Goal: Communication & Community: Answer question/provide support

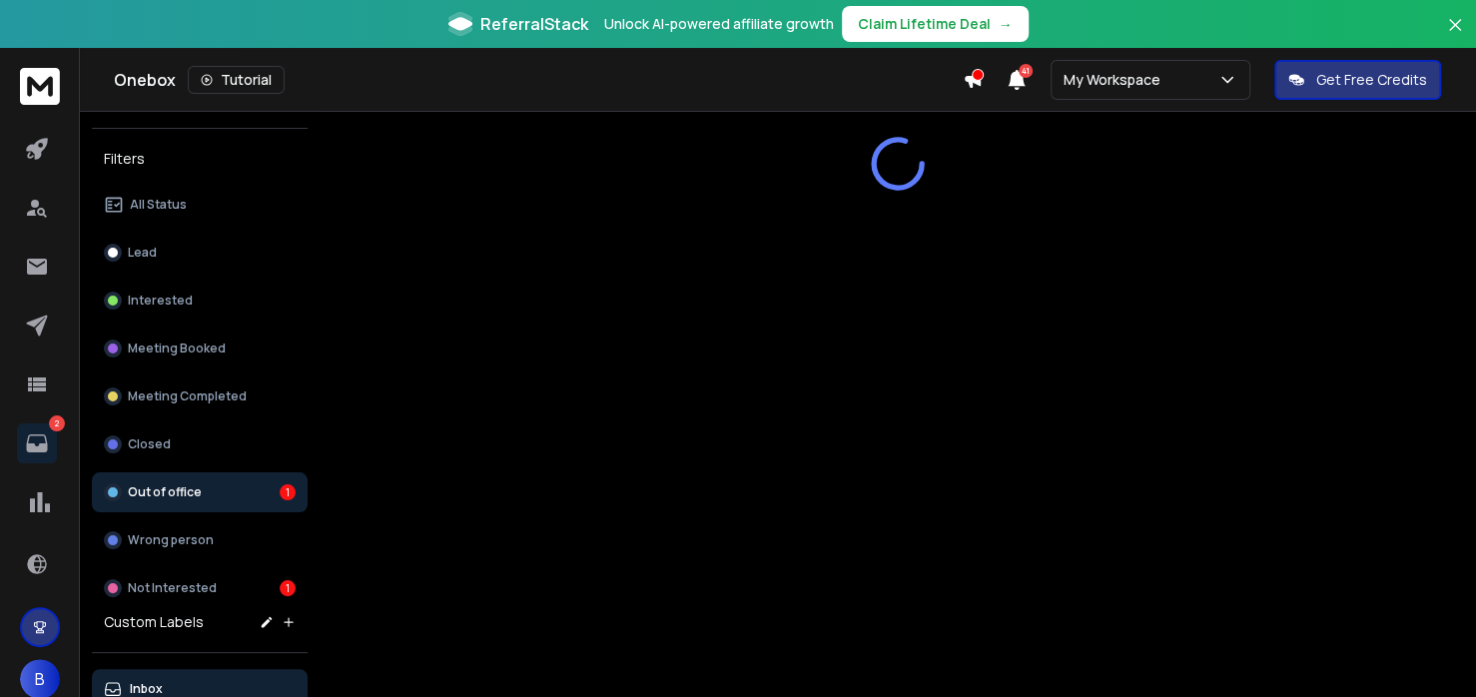
scroll to position [300, 0]
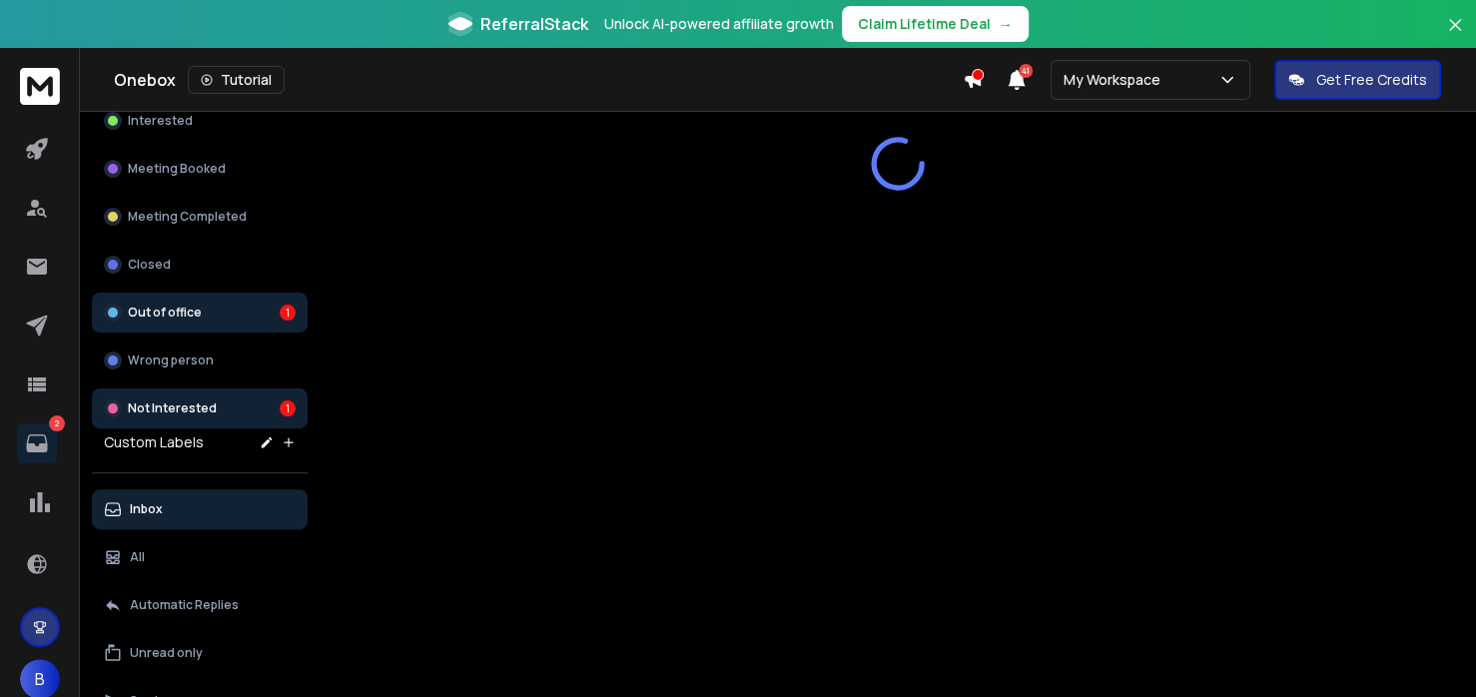
click at [226, 418] on button "Not Interested 1" at bounding box center [200, 408] width 216 height 40
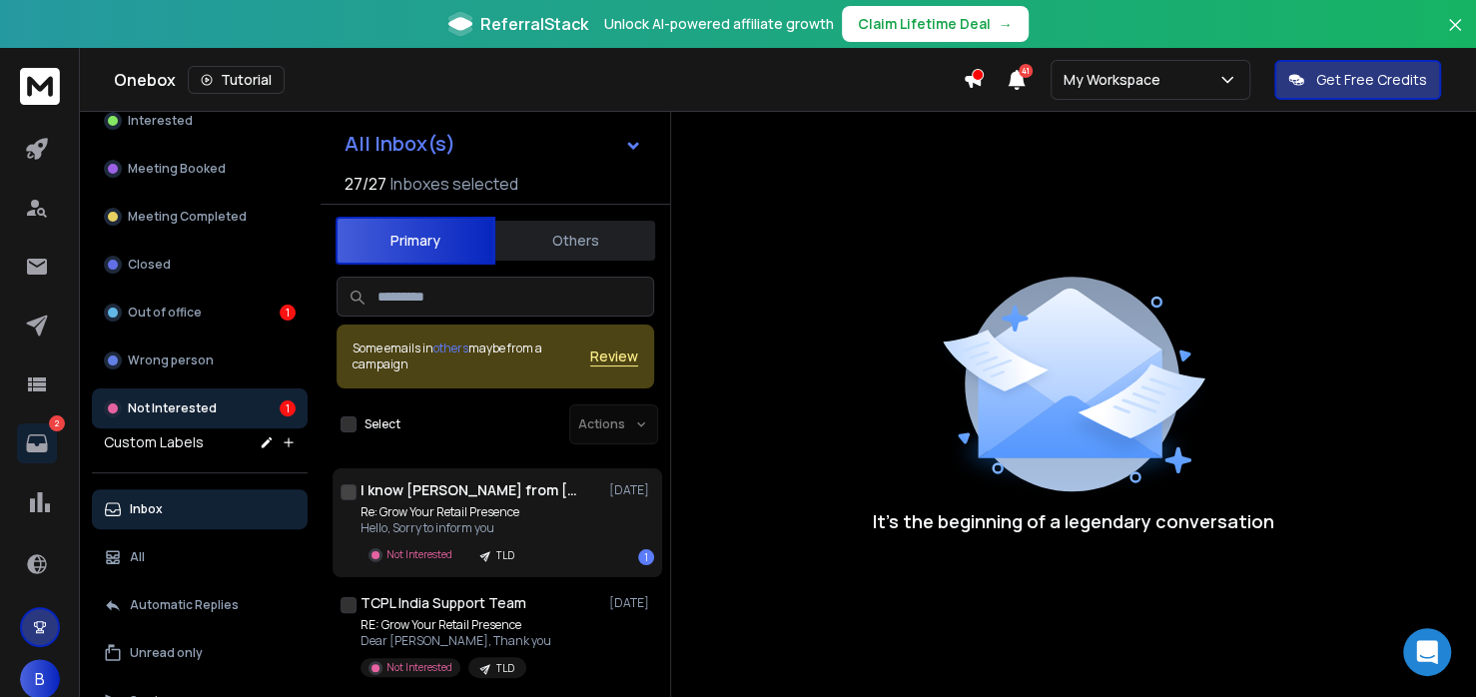
click at [462, 510] on p "Re: Grow Your Retail Presence" at bounding box center [443, 512] width 166 height 16
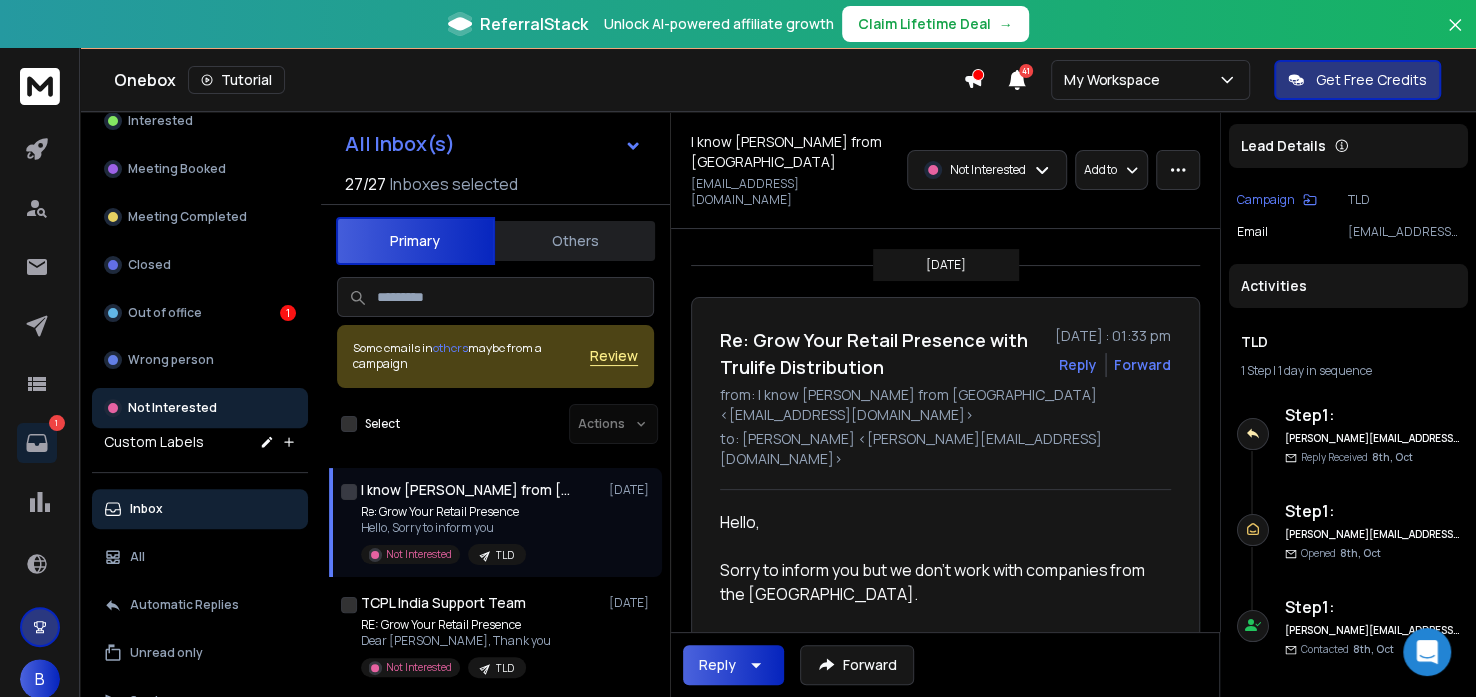
scroll to position [100, 0]
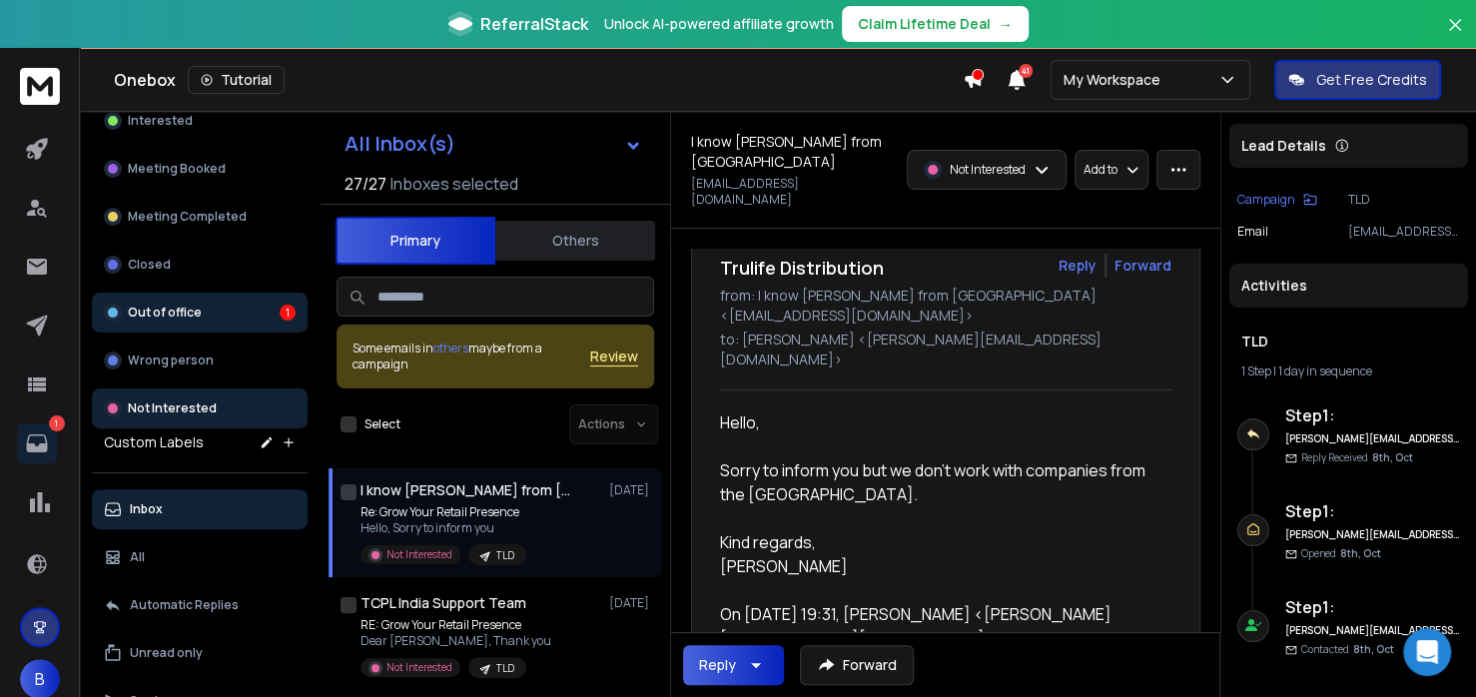
click at [153, 319] on p "Out of office" at bounding box center [165, 313] width 74 height 16
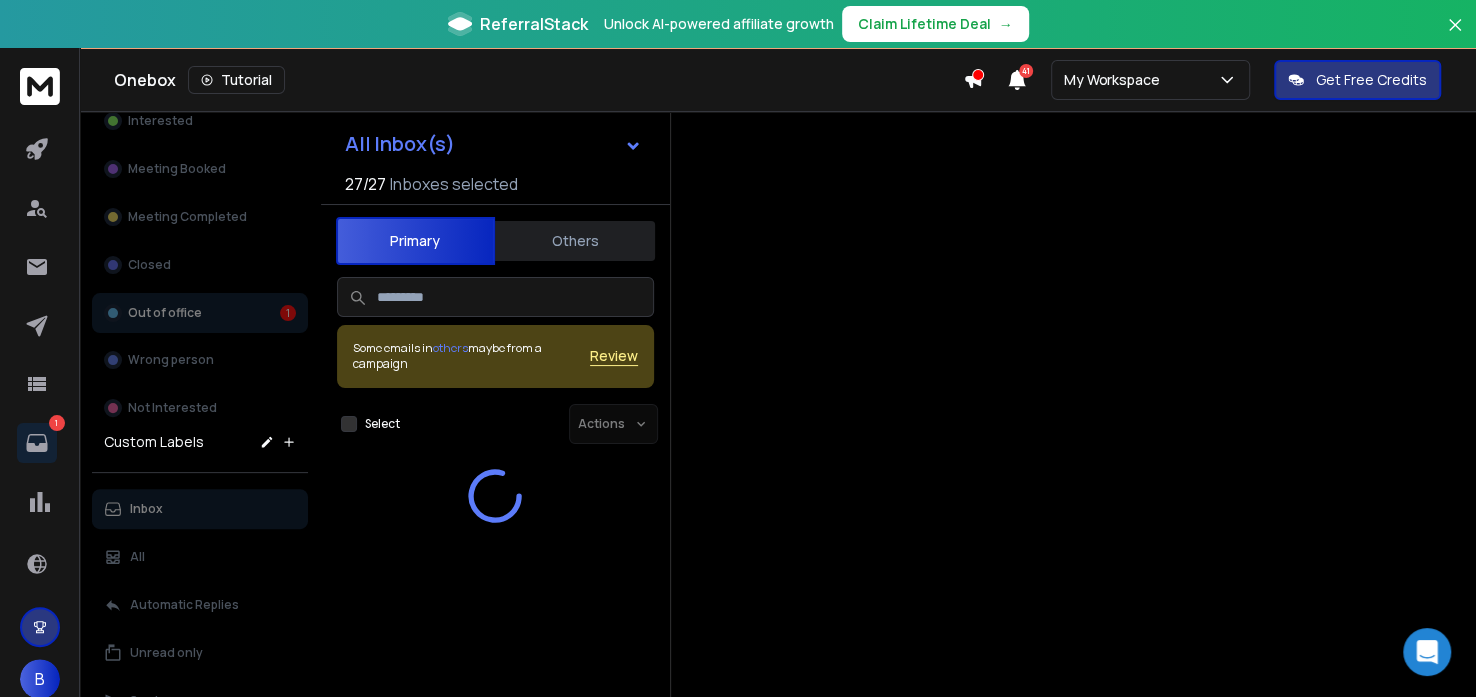
scroll to position [0, 0]
